Goal: Task Accomplishment & Management: Manage account settings

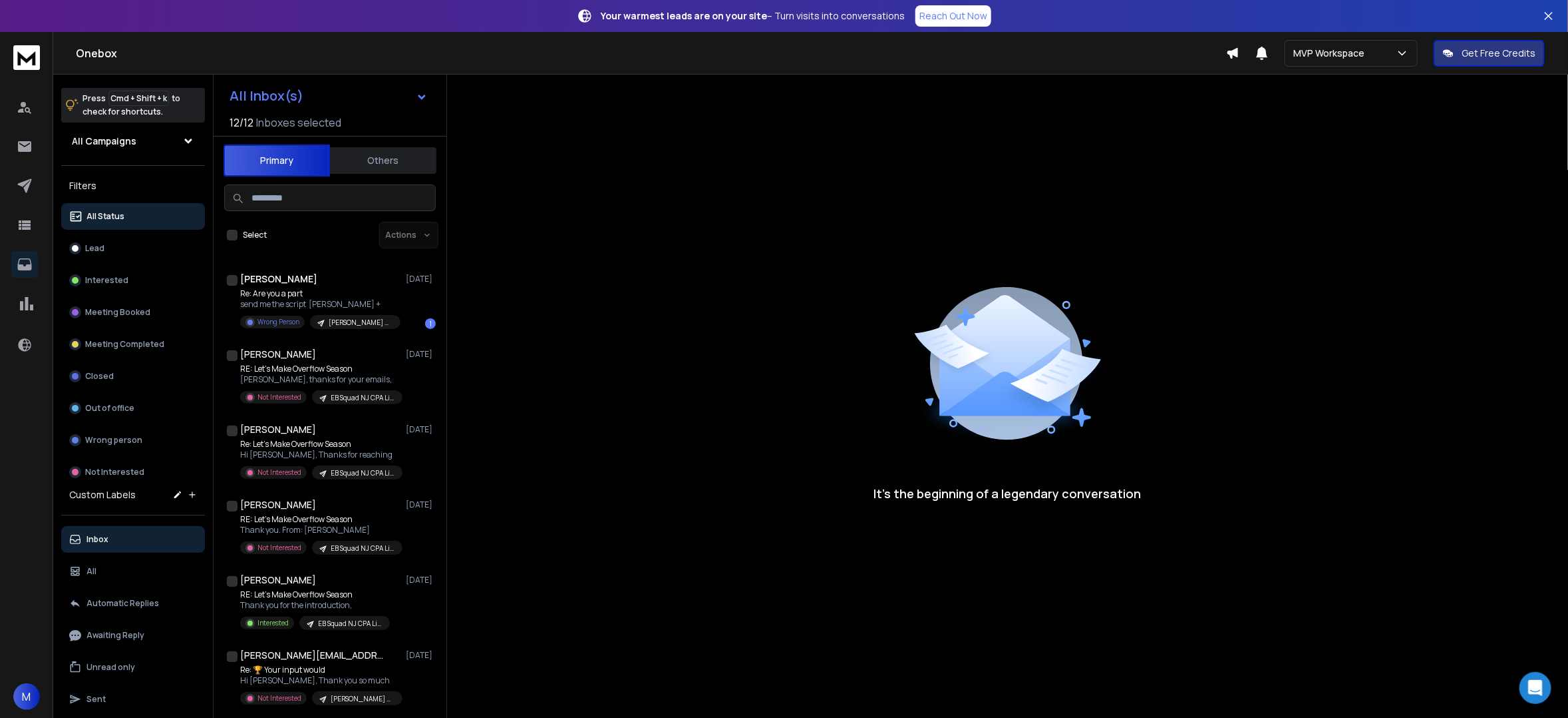
scroll to position [50, 0]
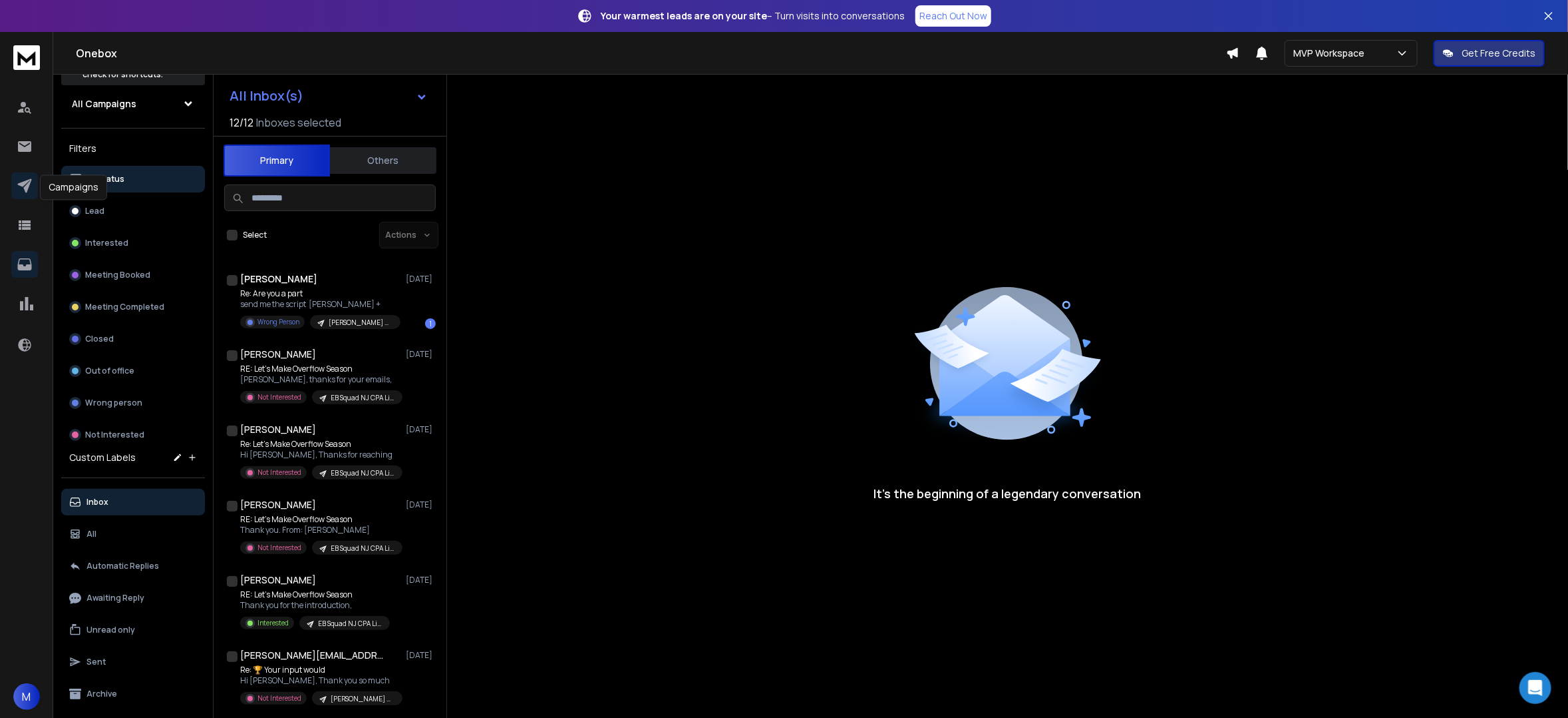
click at [28, 189] on icon at bounding box center [25, 185] width 14 height 14
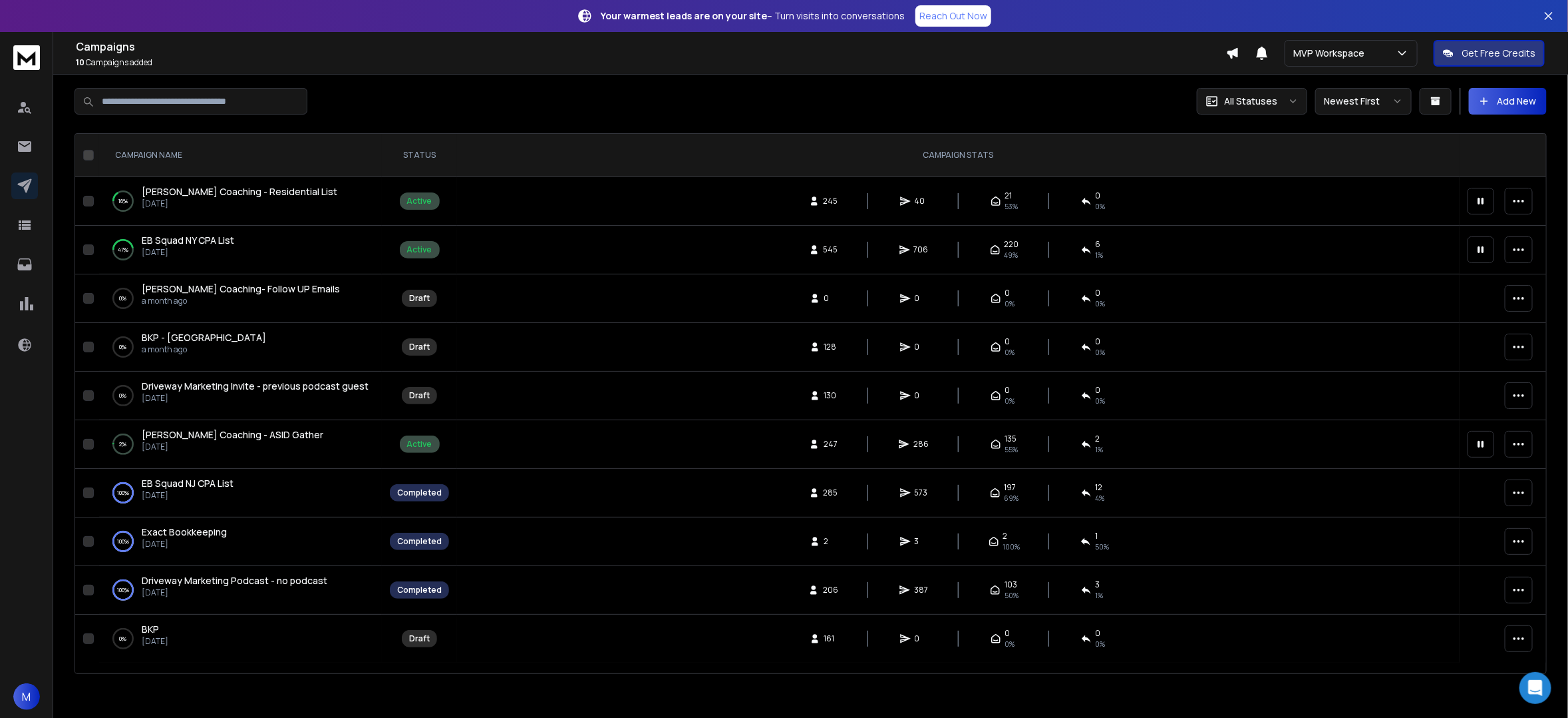
click at [221, 433] on span "[PERSON_NAME] Coaching - ASID Gather" at bounding box center [232, 434] width 181 height 12
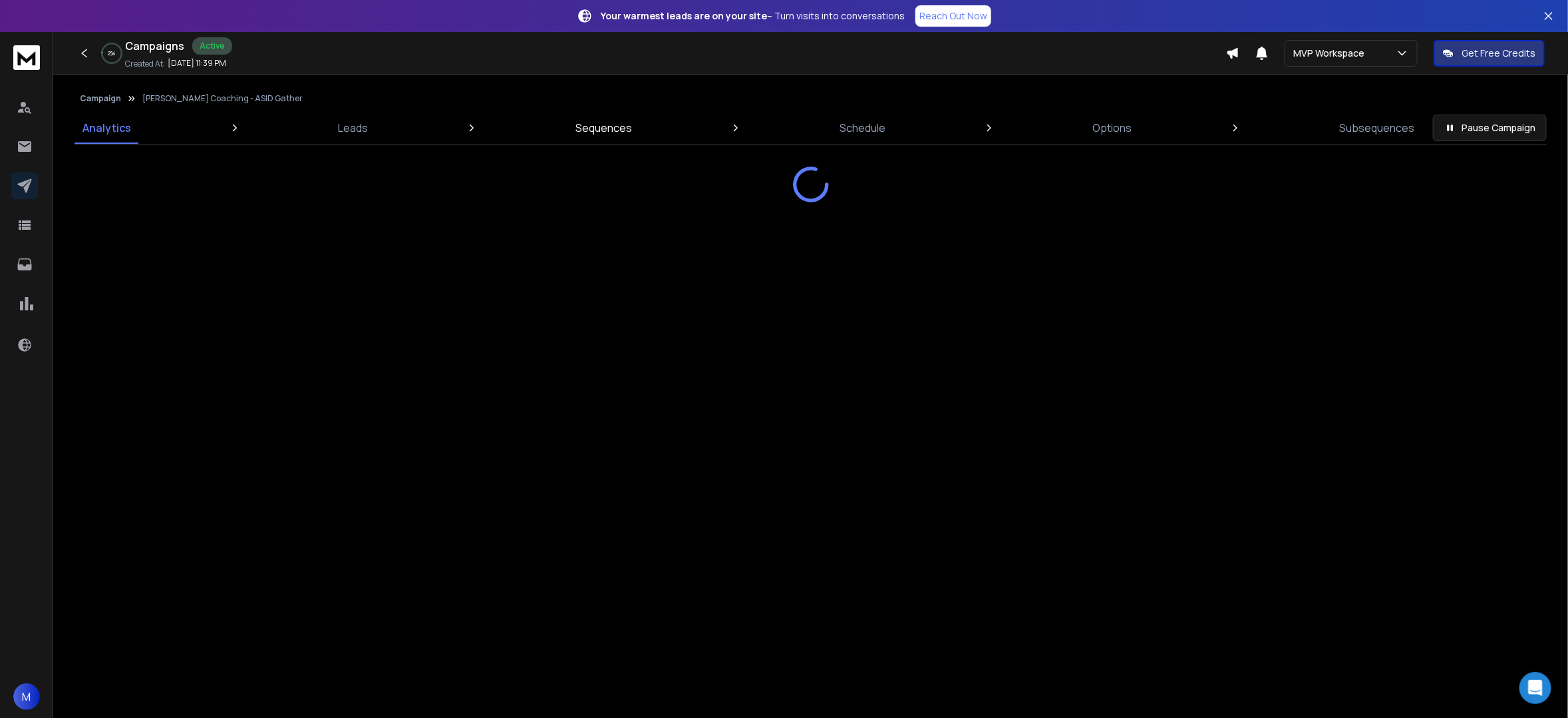
click at [583, 122] on p "Sequences" at bounding box center [603, 127] width 57 height 16
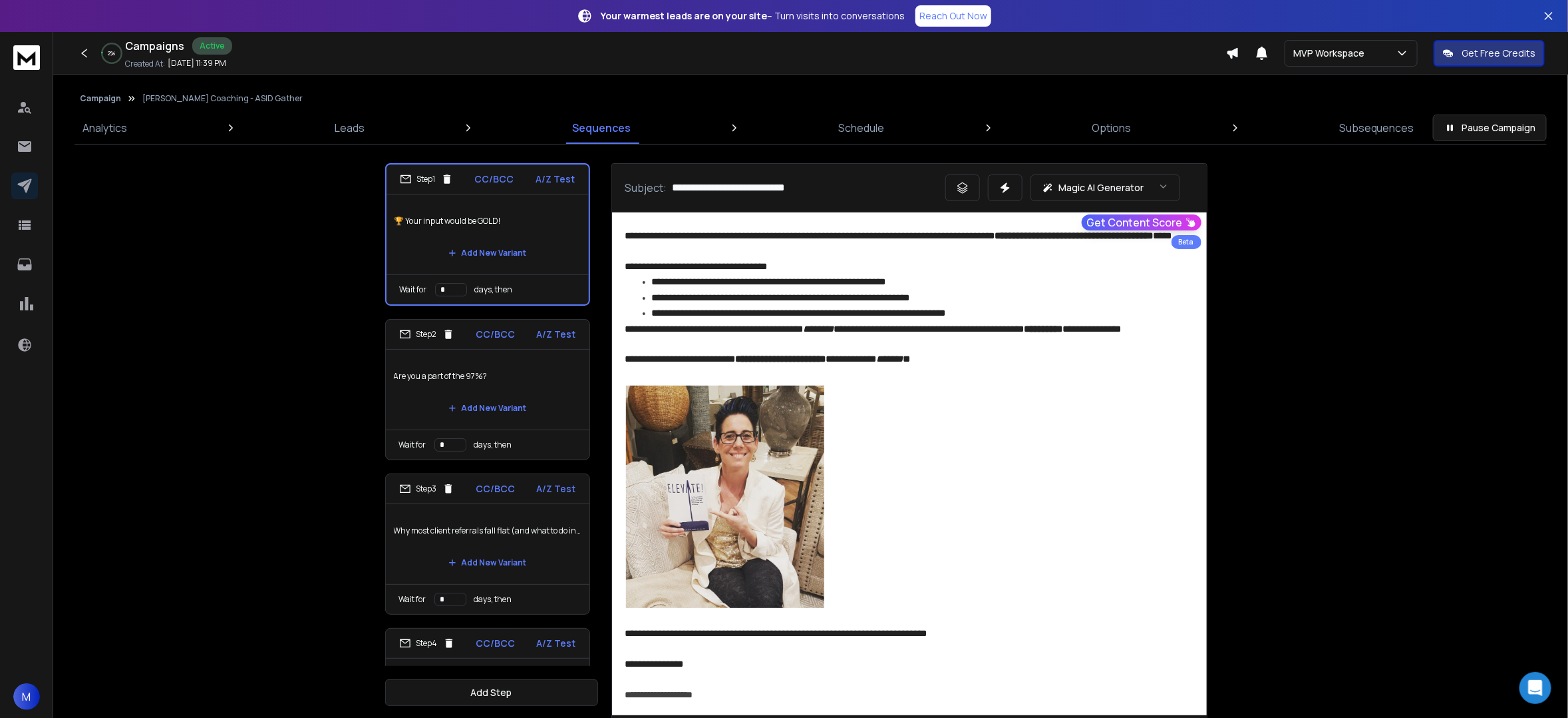
scroll to position [55, 0]
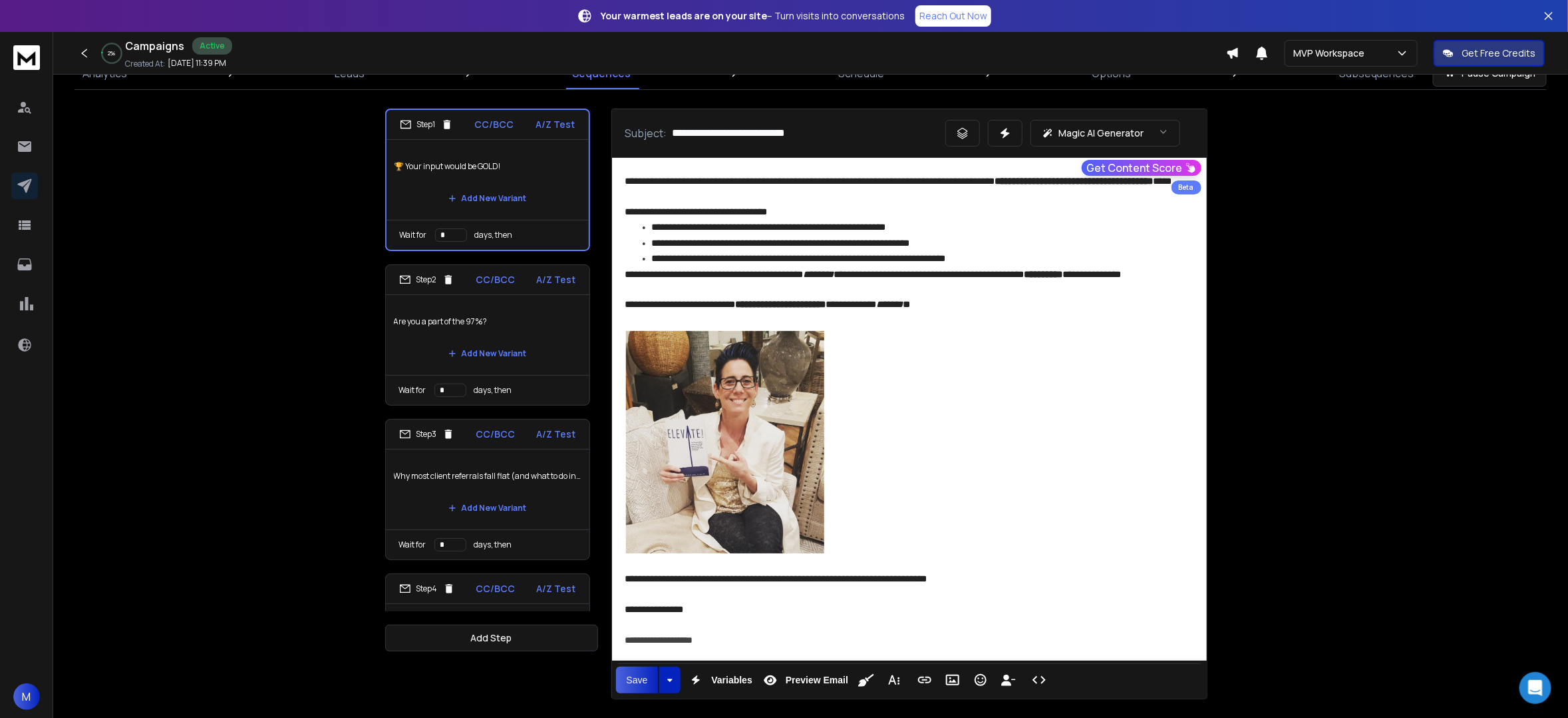
click at [527, 329] on p "Are you a part of the 97%?" at bounding box center [488, 321] width 188 height 37
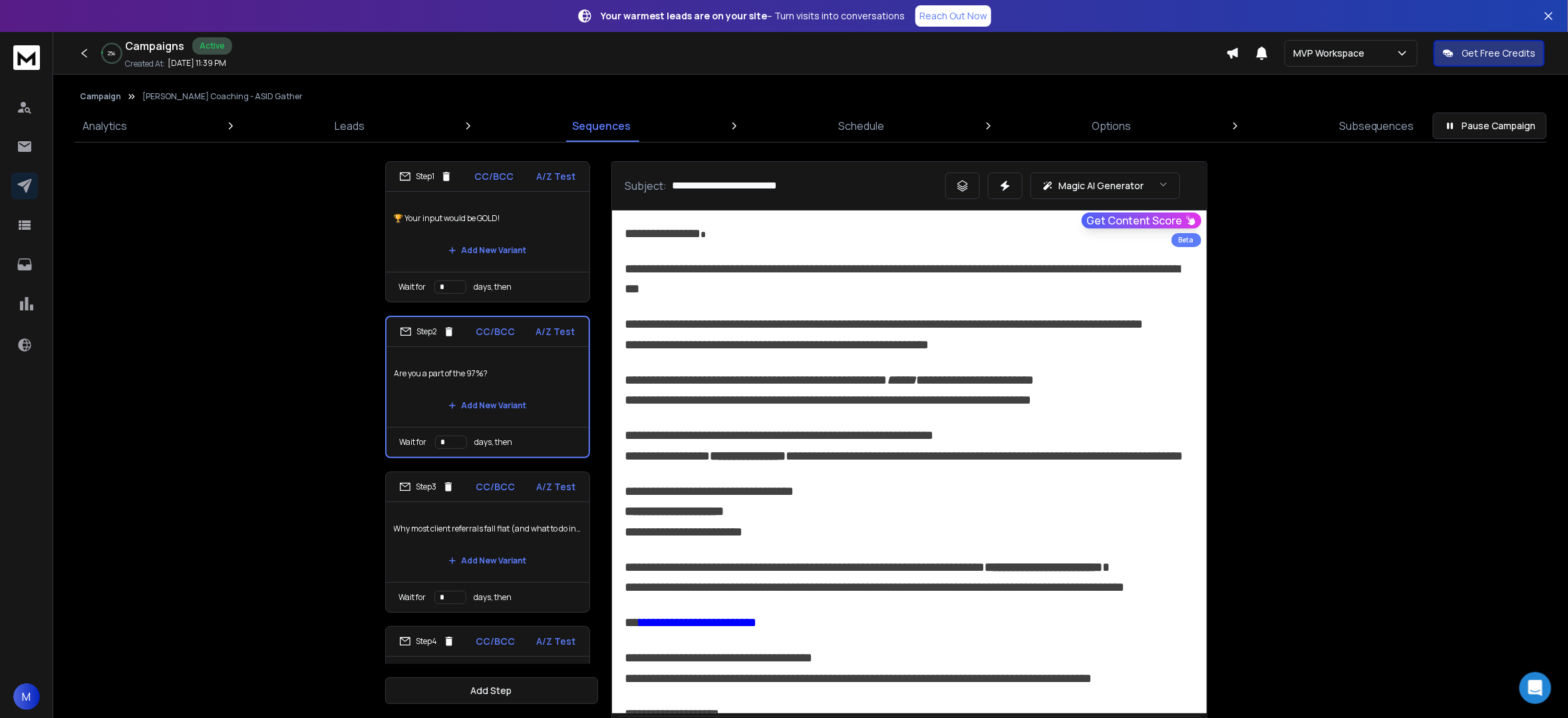
scroll to position [4, 0]
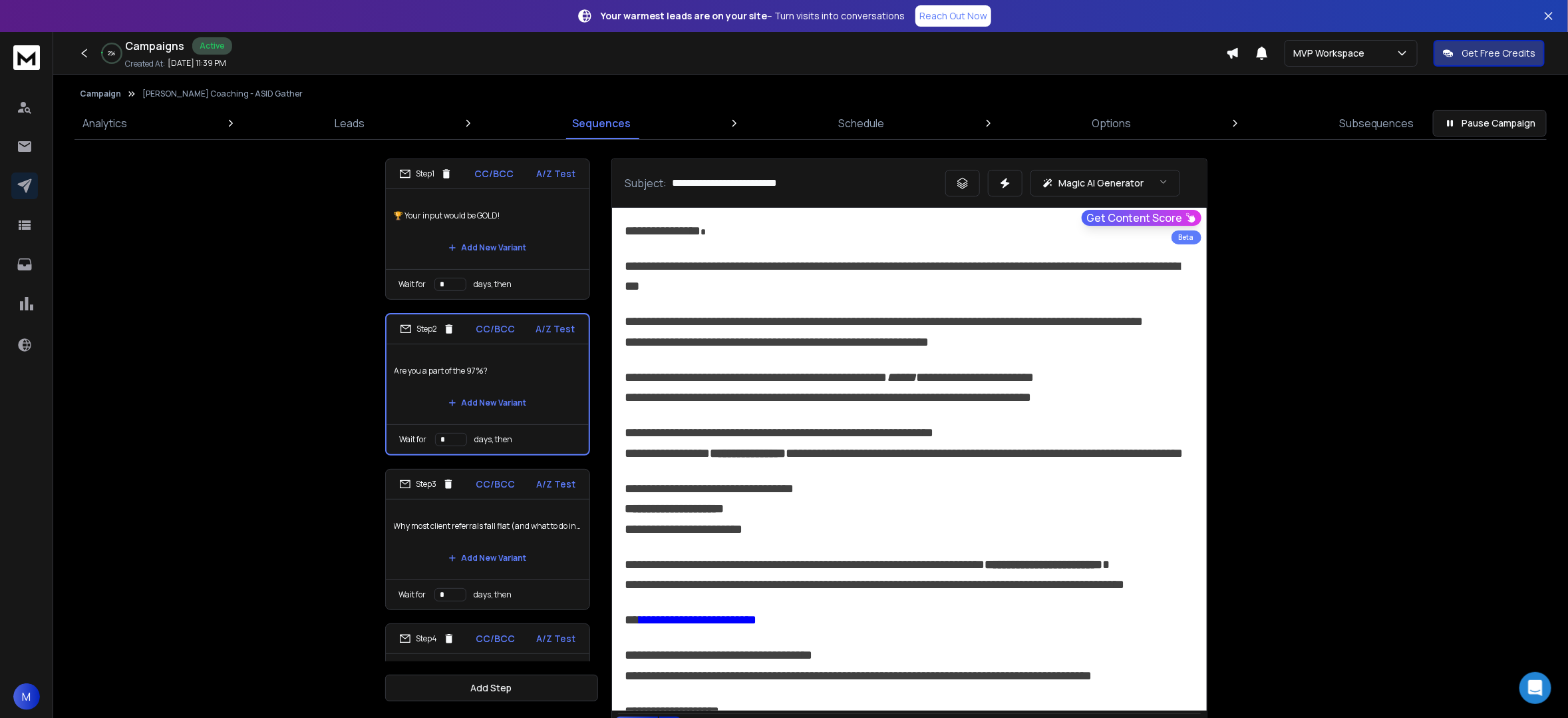
click at [544, 224] on p "🏆 Your input would be GOLD!" at bounding box center [488, 216] width 188 height 37
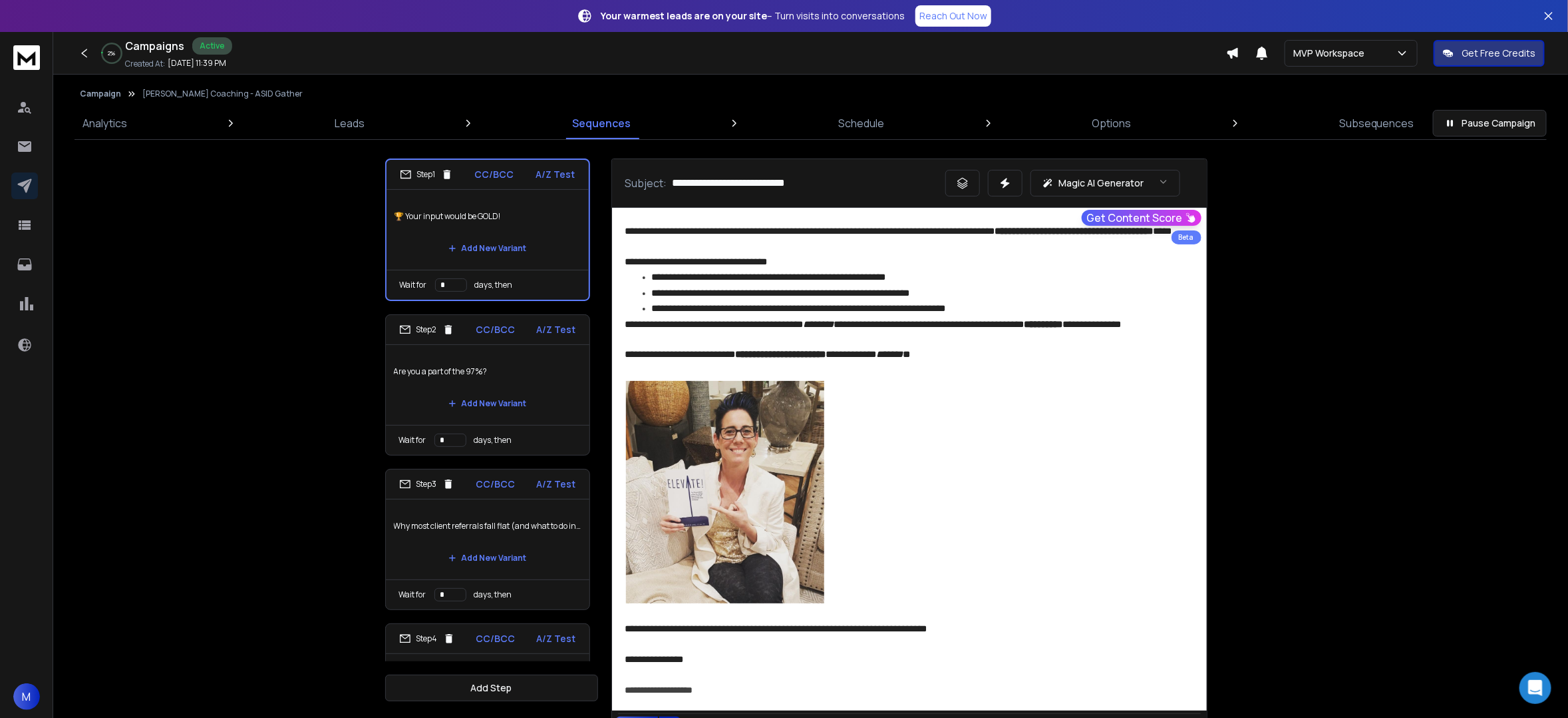
scroll to position [0, 0]
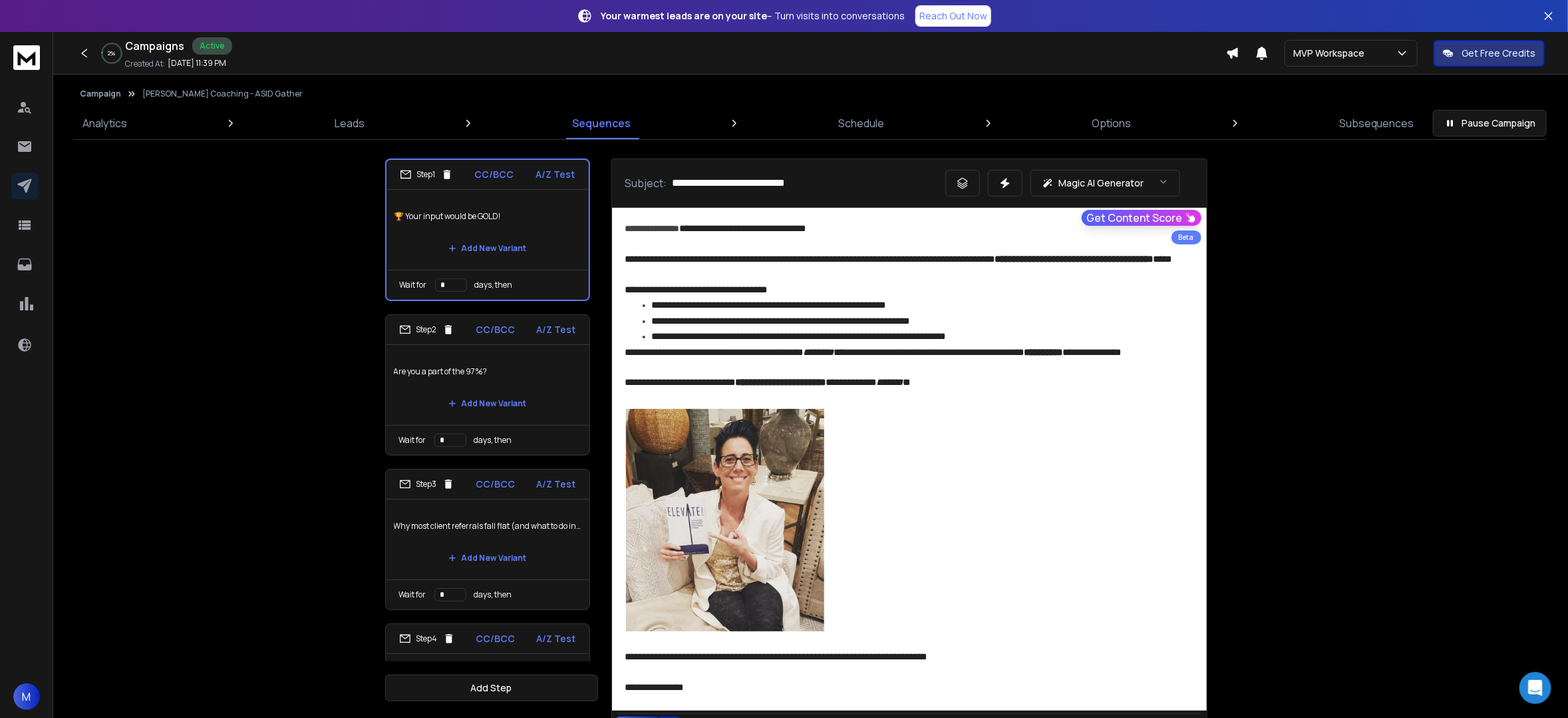
click at [549, 378] on p "Are you a part of the 97%?" at bounding box center [488, 371] width 188 height 37
type input "**********"
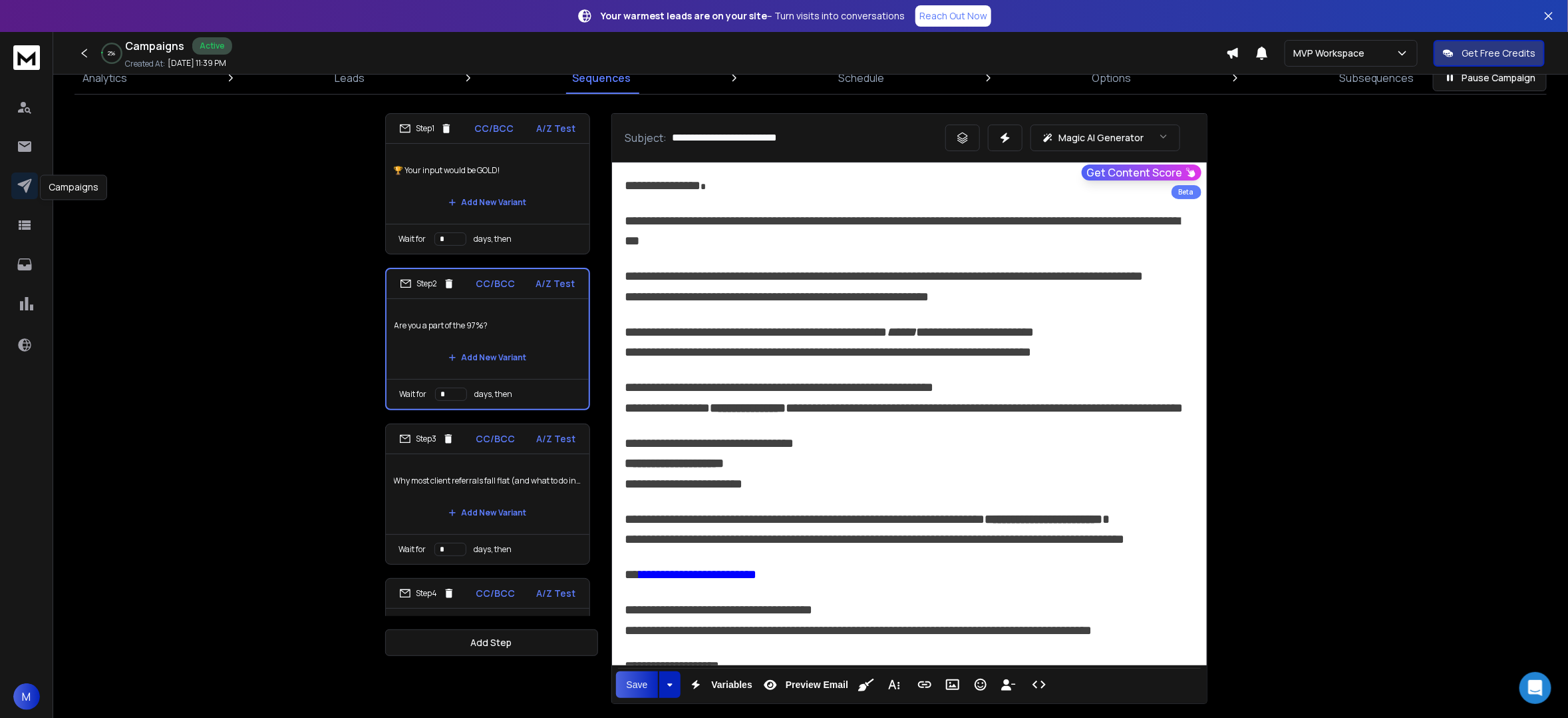
click at [30, 186] on icon at bounding box center [25, 186] width 16 height 16
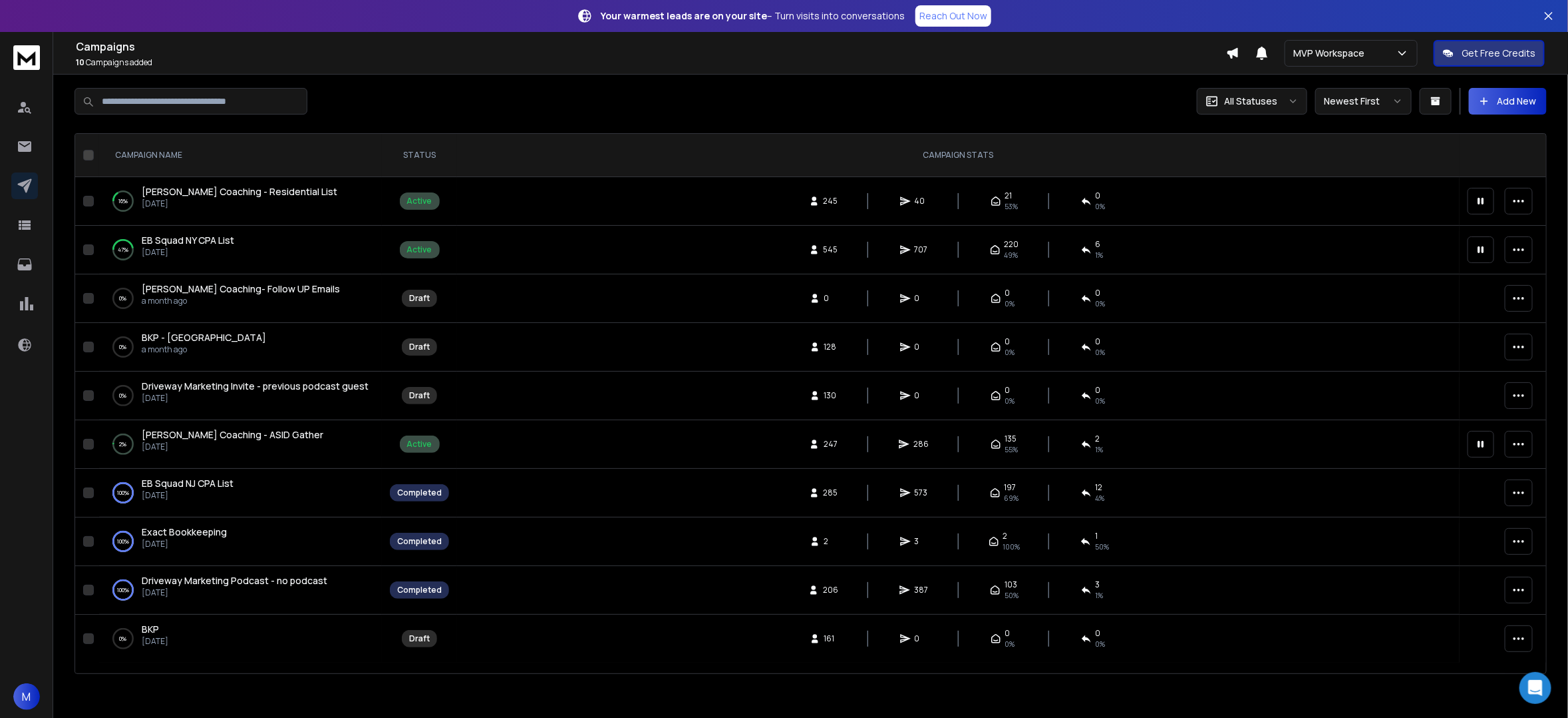
click at [227, 192] on span "[PERSON_NAME] Coaching - Residential List" at bounding box center [239, 191] width 196 height 12
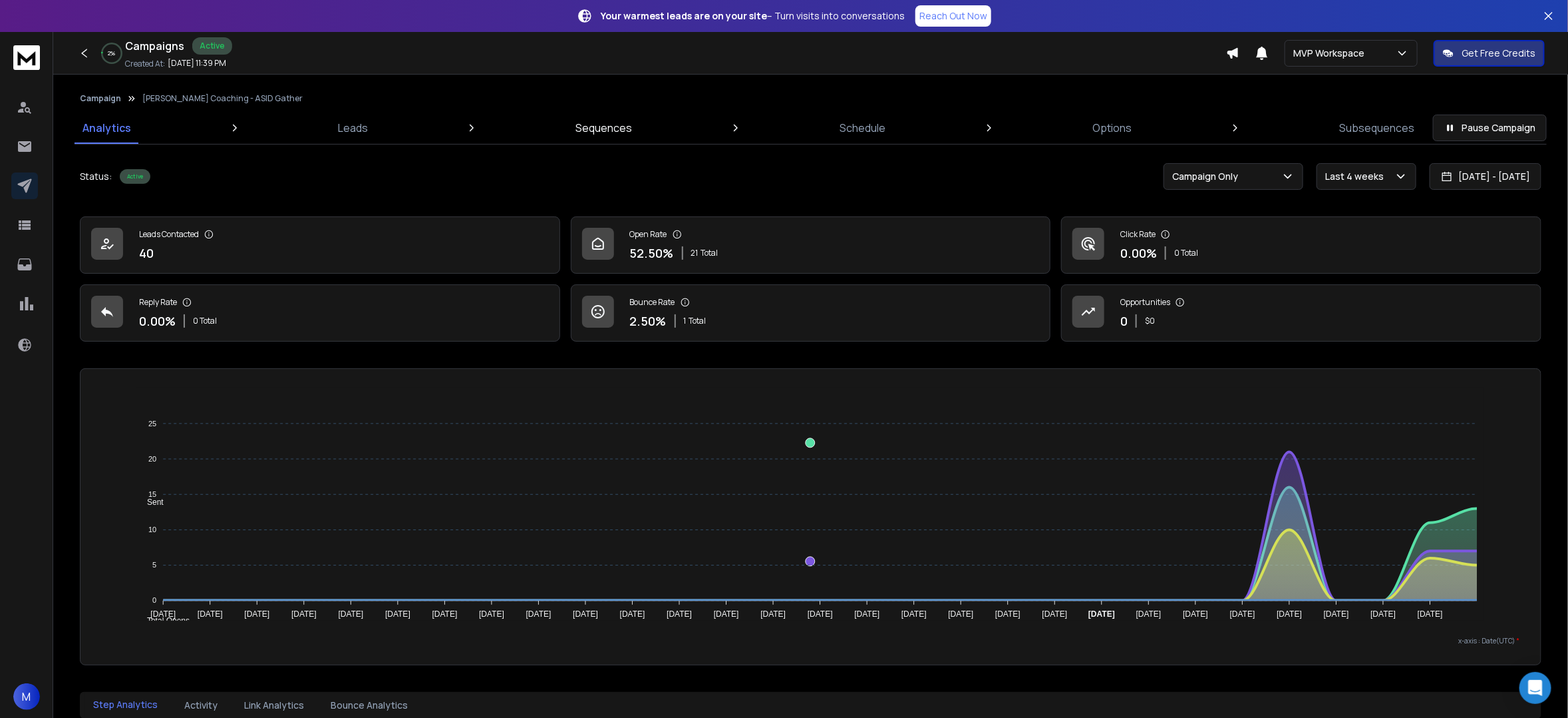
click at [607, 135] on p "Sequences" at bounding box center [603, 127] width 57 height 16
